Goal: Information Seeking & Learning: Check status

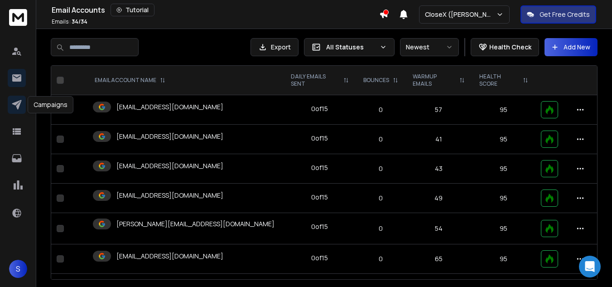
click at [18, 106] on icon at bounding box center [17, 105] width 10 height 10
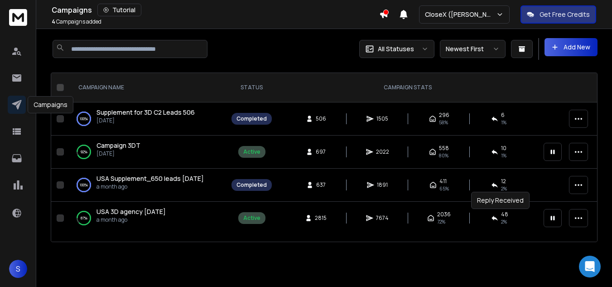
click at [502, 218] on span "2 %" at bounding box center [504, 221] width 6 height 7
click at [525, 185] on div "637 1891 411 65 % 12 2 %" at bounding box center [408, 185] width 250 height 14
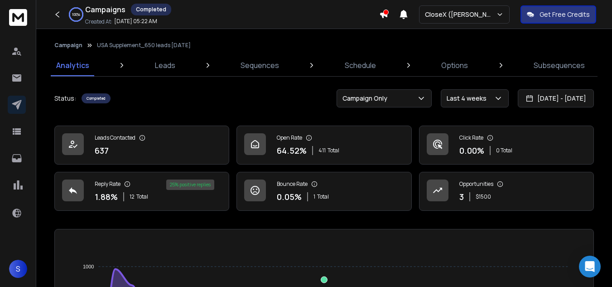
drag, startPoint x: 345, startPoint y: 155, endPoint x: 524, endPoint y: 206, distance: 185.4
click at [524, 206] on link "Opportunities 3 $ 1500" at bounding box center [506, 191] width 175 height 39
